Goal: Task Accomplishment & Management: Use online tool/utility

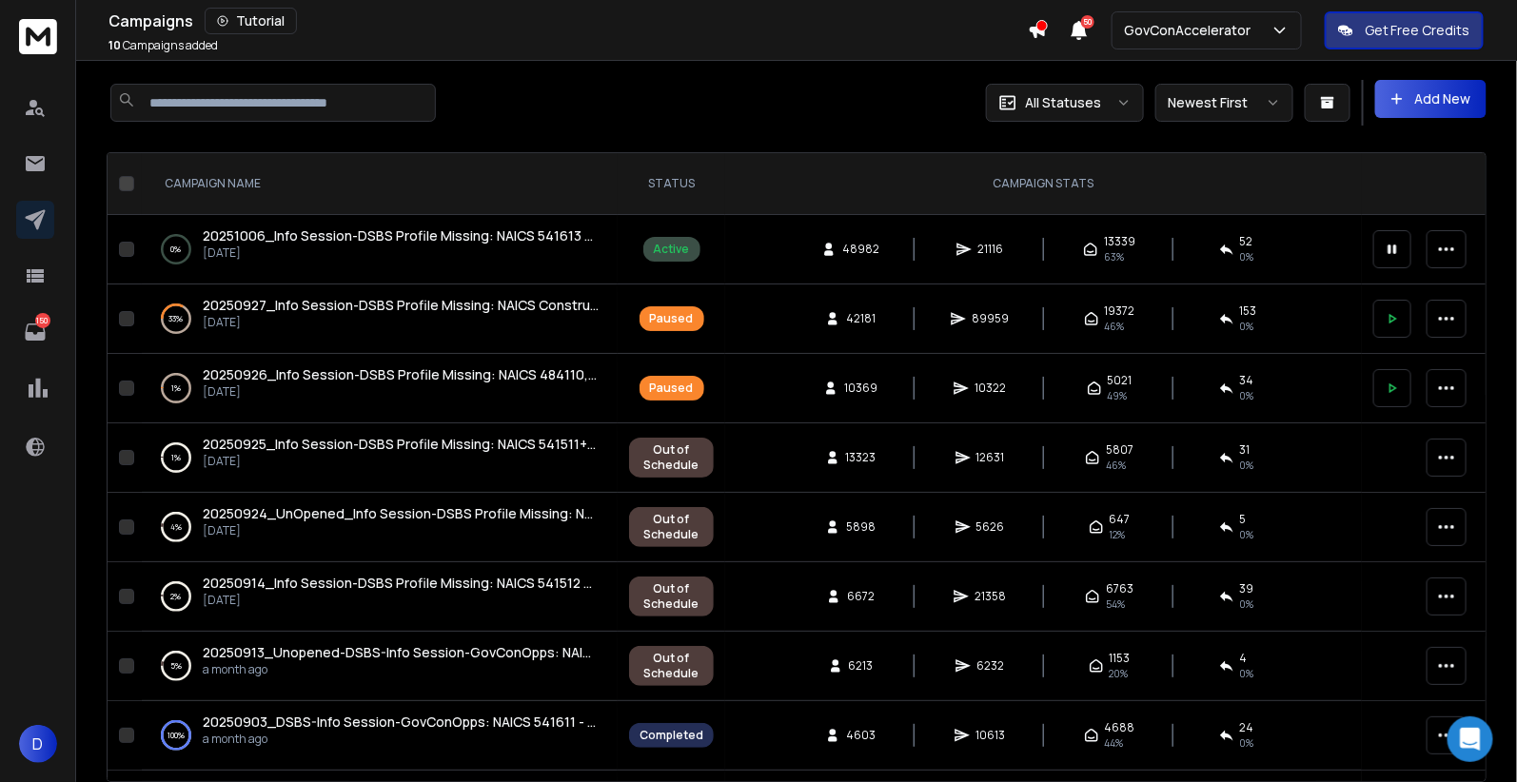
click at [1382, 254] on button at bounding box center [1392, 249] width 38 height 38
click at [1405, 250] on button at bounding box center [1392, 249] width 38 height 38
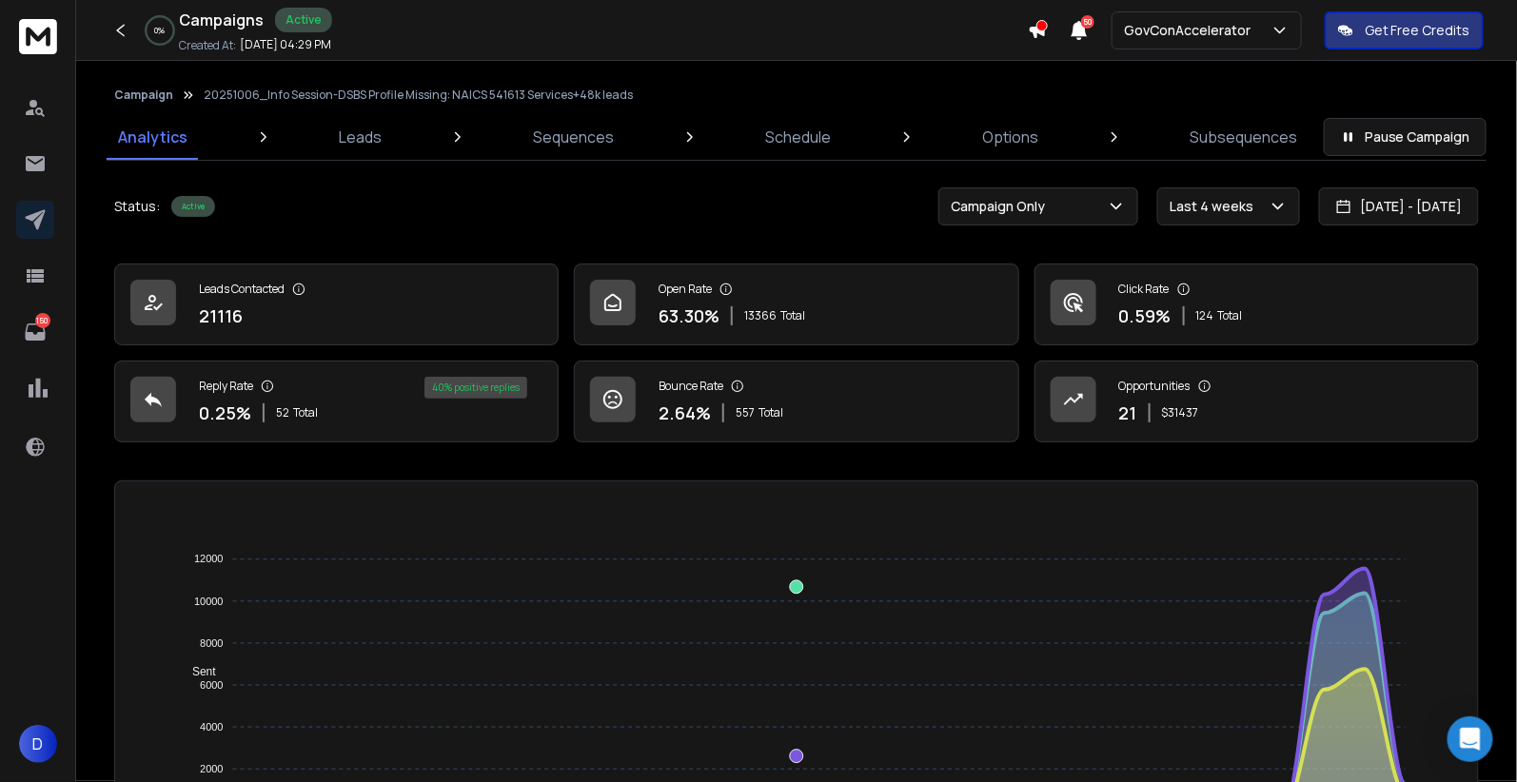
click at [150, 98] on button "Campaign" at bounding box center [143, 95] width 59 height 15
